Goal: Communication & Community: Answer question/provide support

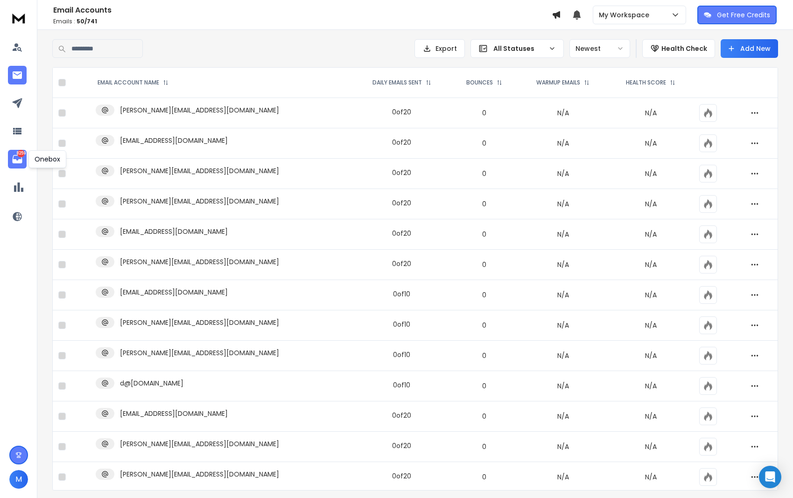
click at [13, 163] on icon at bounding box center [17, 159] width 10 height 8
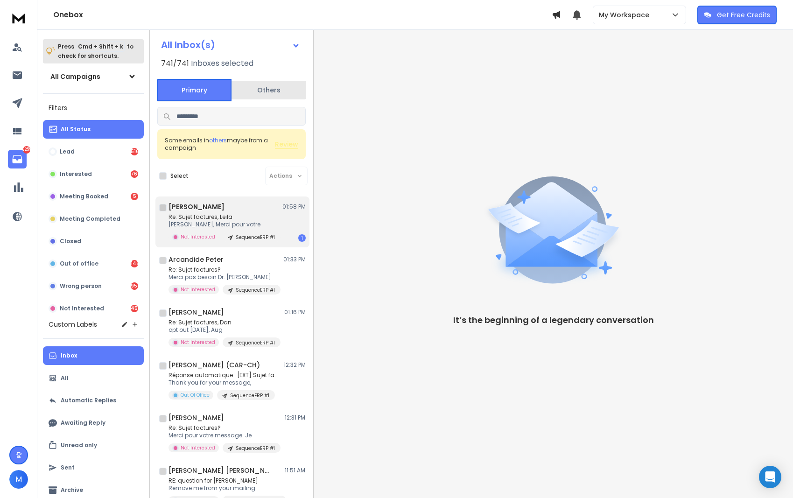
click at [283, 210] on p "01:58 PM" at bounding box center [294, 206] width 23 height 7
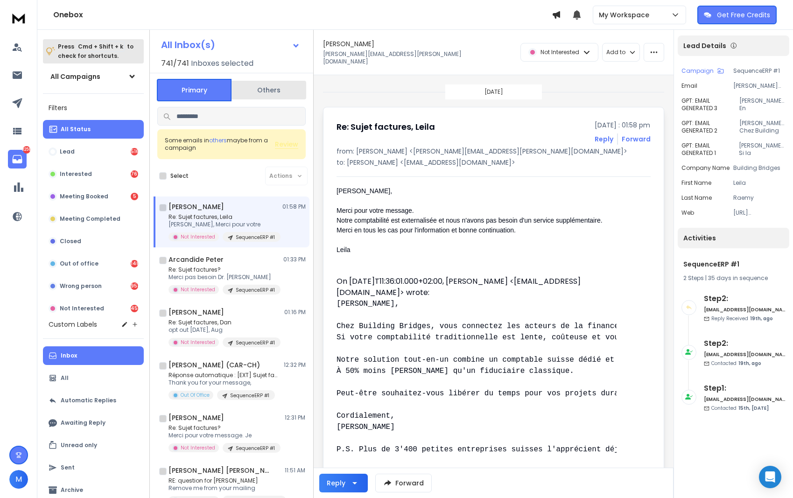
click at [338, 186] on div "[PERSON_NAME]," at bounding box center [473, 191] width 273 height 10
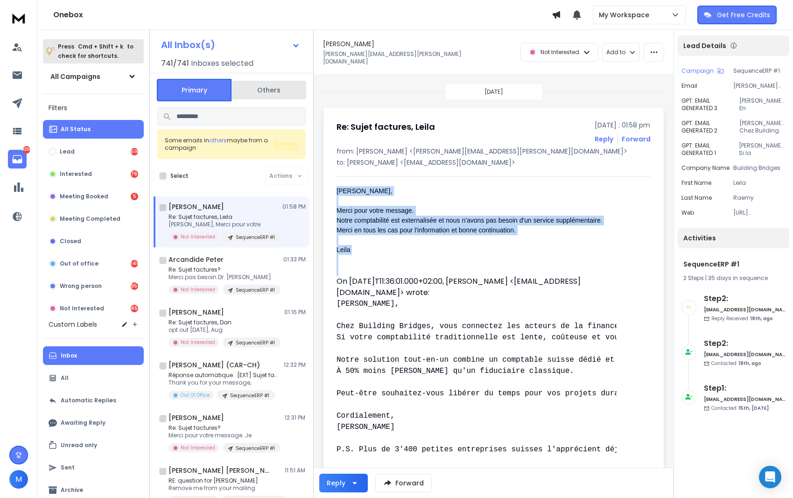
drag, startPoint x: 338, startPoint y: 184, endPoint x: 413, endPoint y: 250, distance: 99.9
click at [413, 250] on div "[PERSON_NAME], Merci pour votre message. Notre comptabilité est externalisée et…" at bounding box center [477, 334] width 280 height 297
copy div "[PERSON_NAME], Merci pour votre message. Notre comptabilité est externalisée et…"
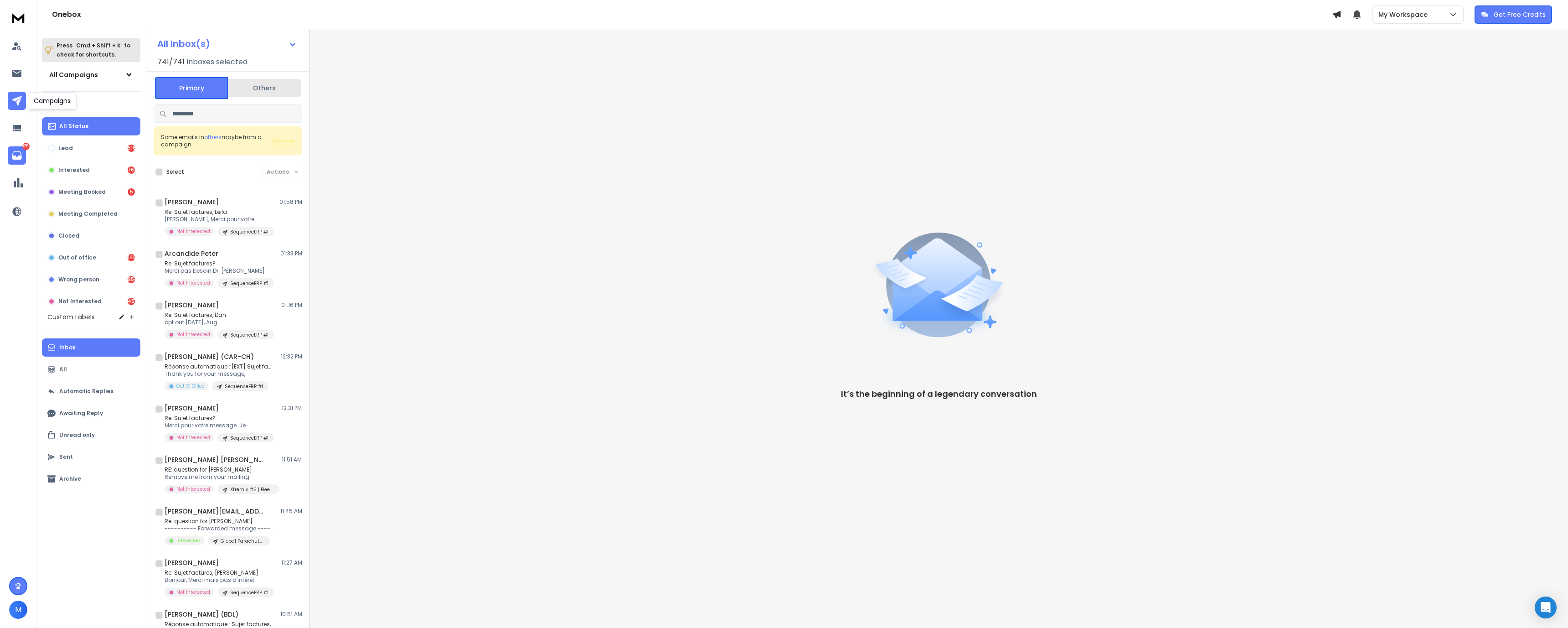
click at [22, 105] on link at bounding box center [17, 101] width 19 height 19
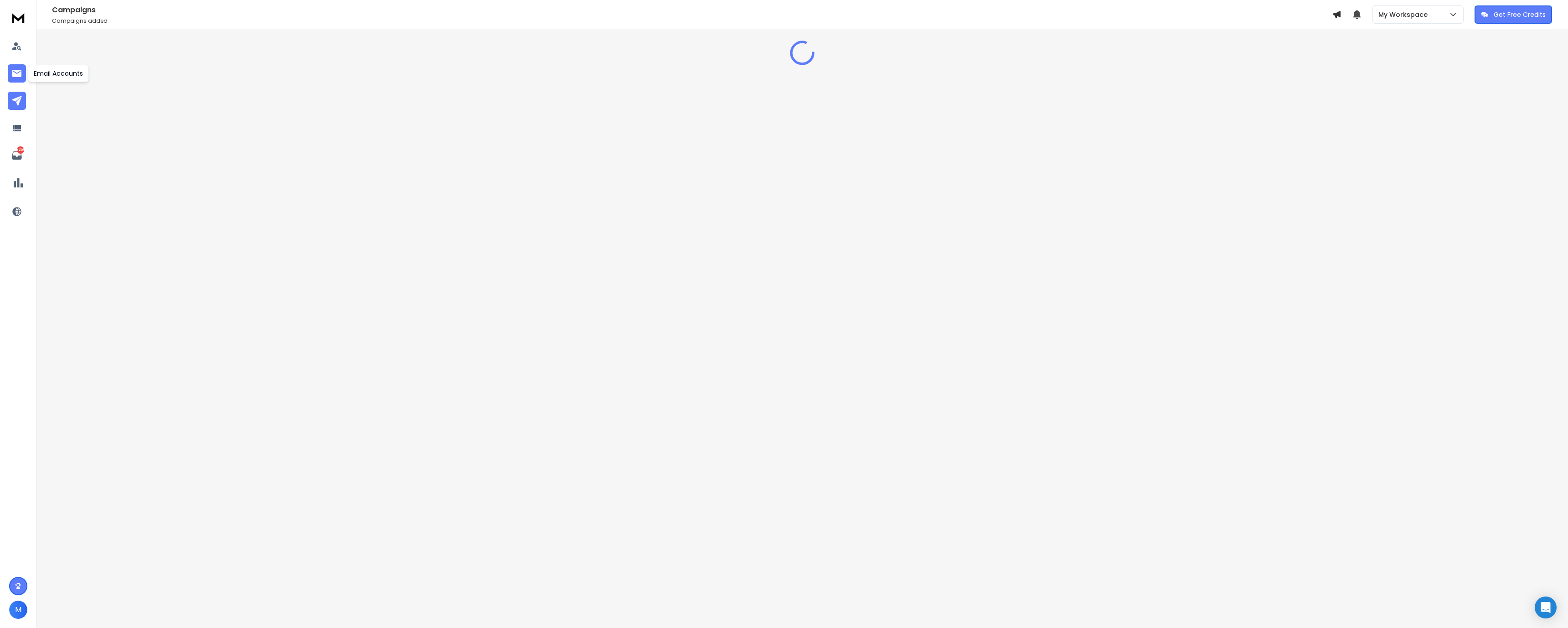
click at [15, 64] on link at bounding box center [17, 73] width 19 height 19
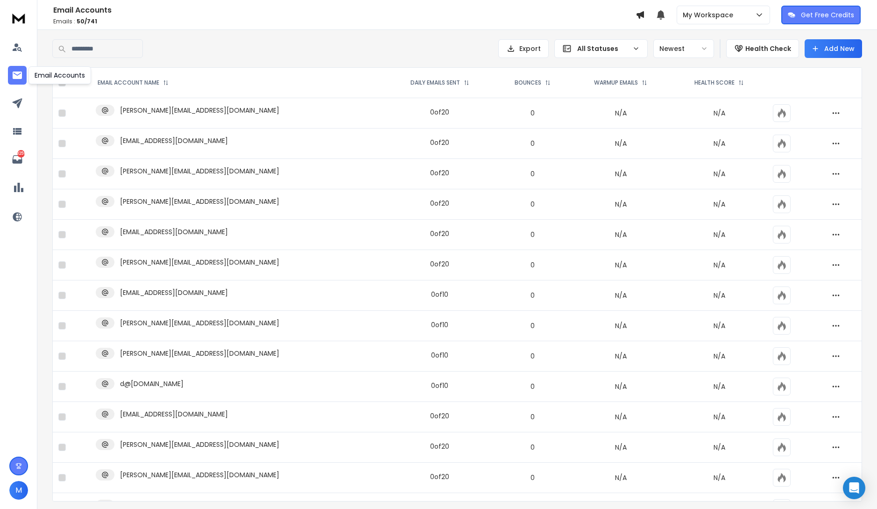
click at [18, 21] on img at bounding box center [18, 17] width 19 height 17
click at [13, 101] on icon at bounding box center [17, 103] width 11 height 11
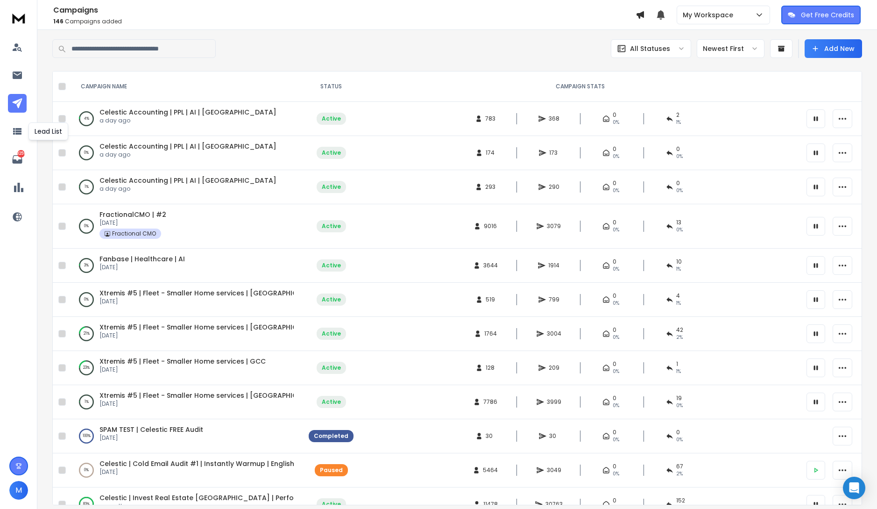
click at [15, 143] on div at bounding box center [18, 133] width 21 height 22
click at [15, 155] on icon at bounding box center [17, 159] width 10 height 8
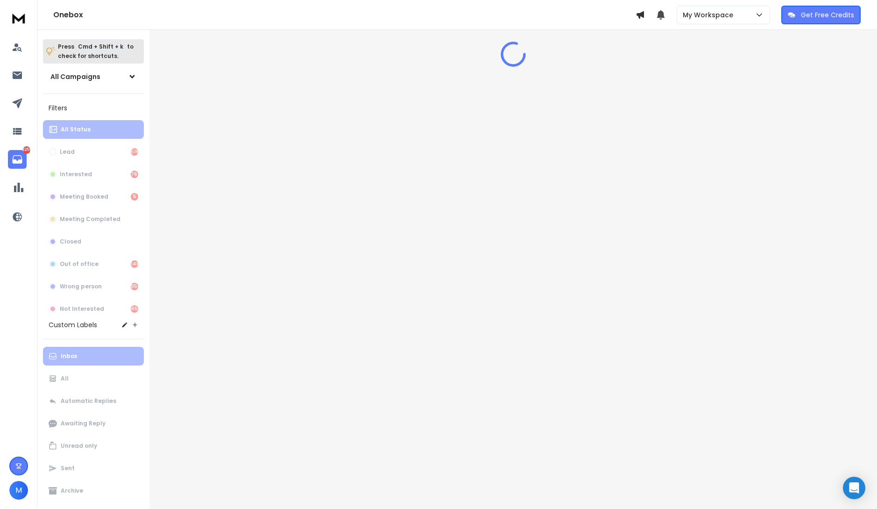
click at [250, 13] on h1 "Onebox" at bounding box center [344, 14] width 582 height 11
